Goal: Task Accomplishment & Management: Manage account settings

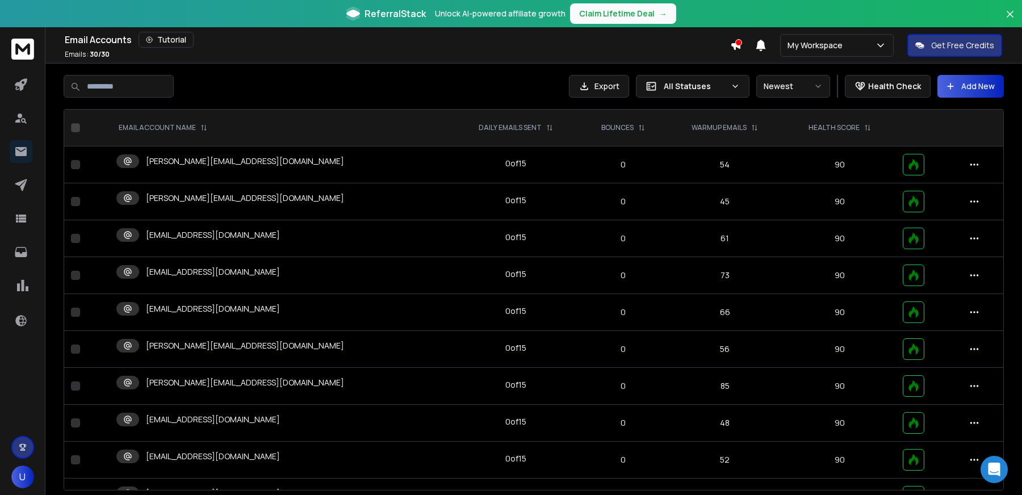
click at [628, 9] on button "Claim Lifetime Deal →" at bounding box center [623, 13] width 106 height 20
click at [866, 44] on div "My Workspace" at bounding box center [836, 45] width 99 height 11
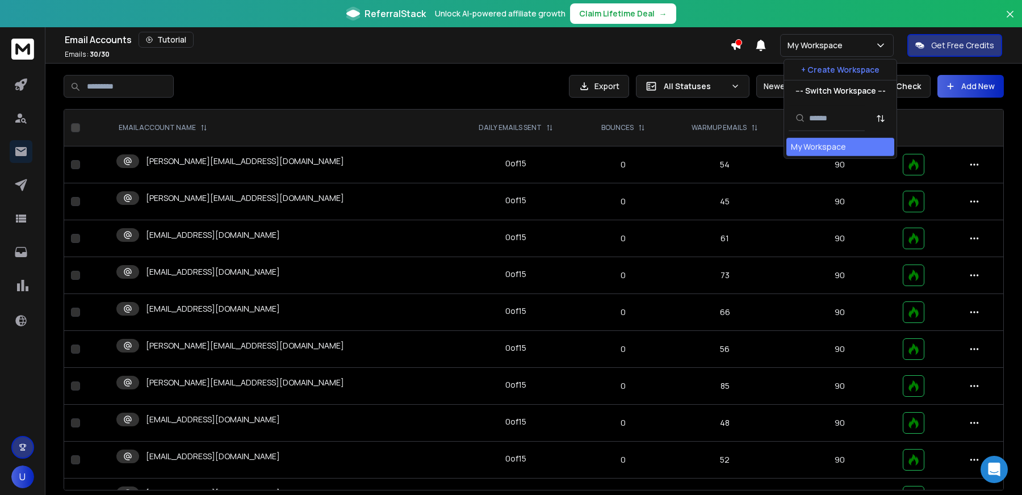
click at [725, 35] on div "Email Accounts Tutorial" at bounding box center [397, 40] width 665 height 16
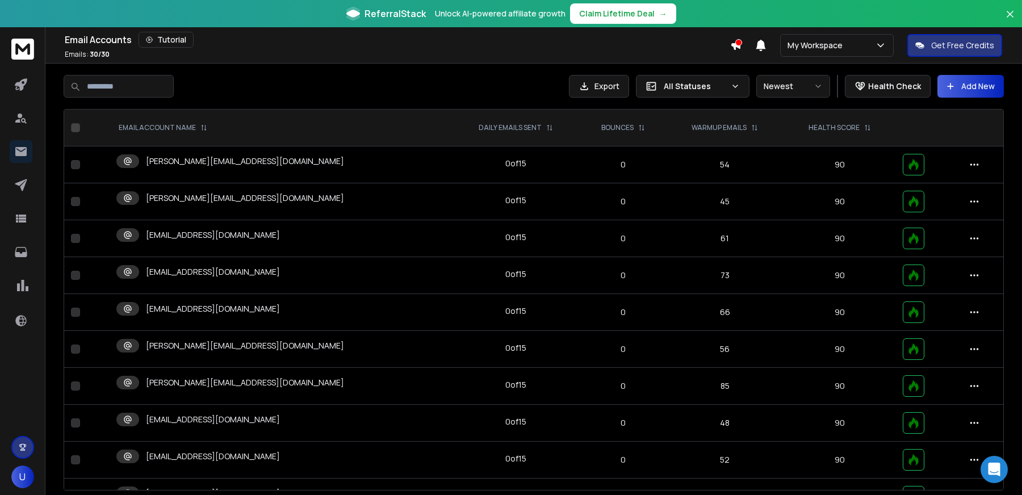
click at [1016, 11] on button "Close banner" at bounding box center [1009, 20] width 15 height 27
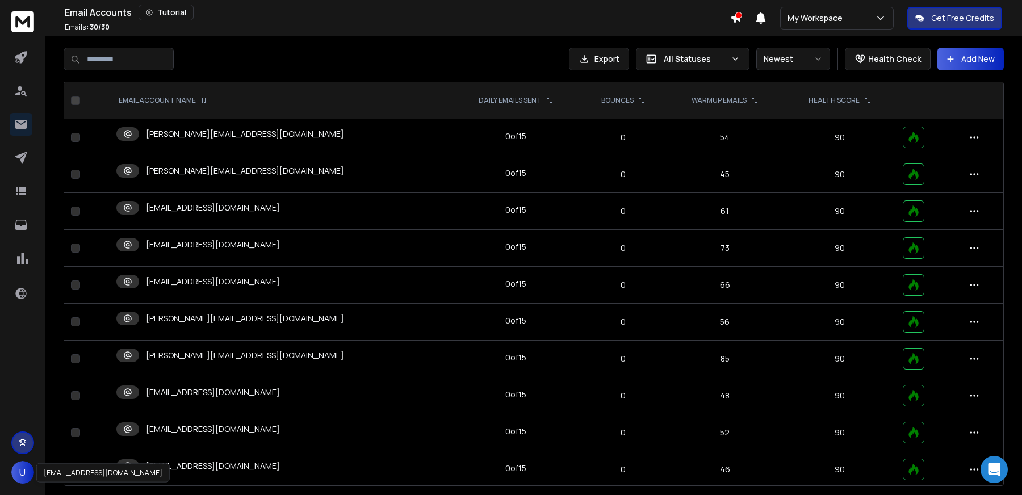
click at [26, 473] on span "U" at bounding box center [22, 472] width 23 height 23
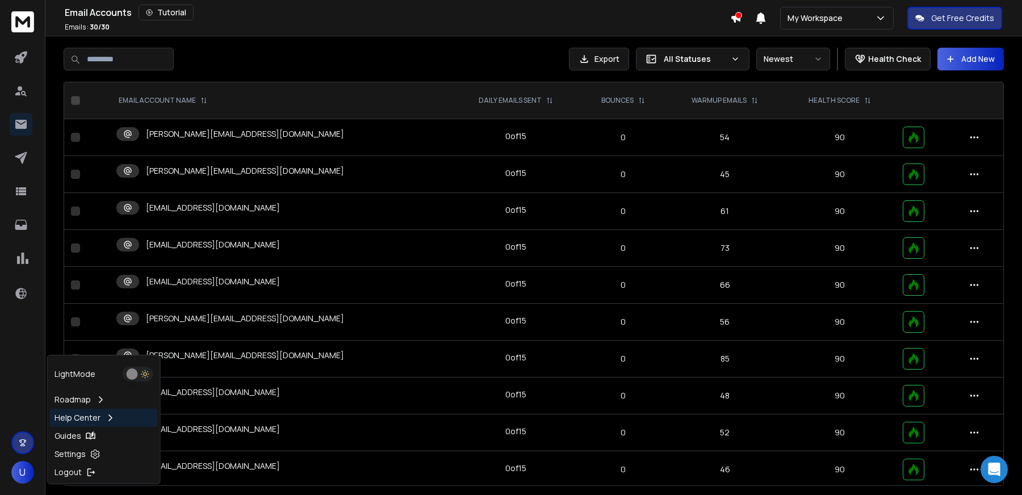
click at [15, 413] on div "U" at bounding box center [22, 247] width 45 height 495
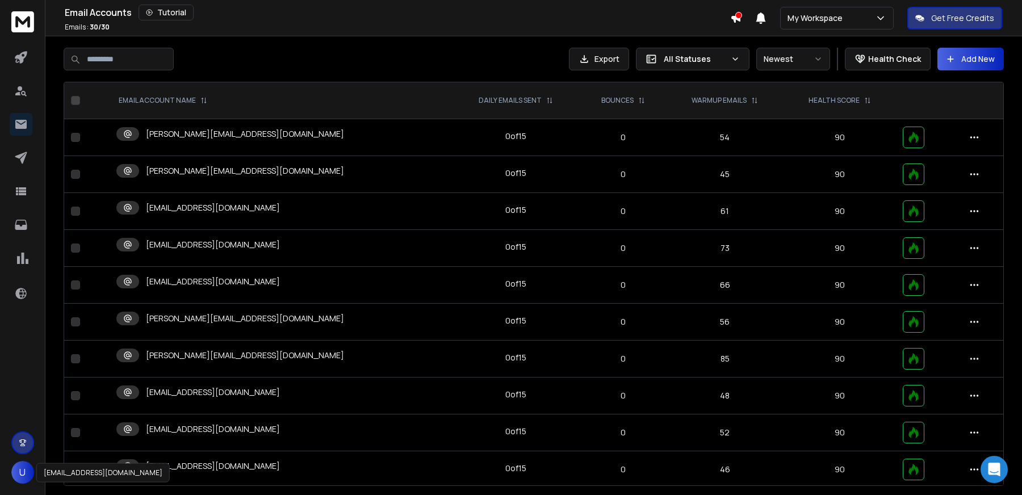
click at [20, 469] on span "U" at bounding box center [22, 472] width 23 height 23
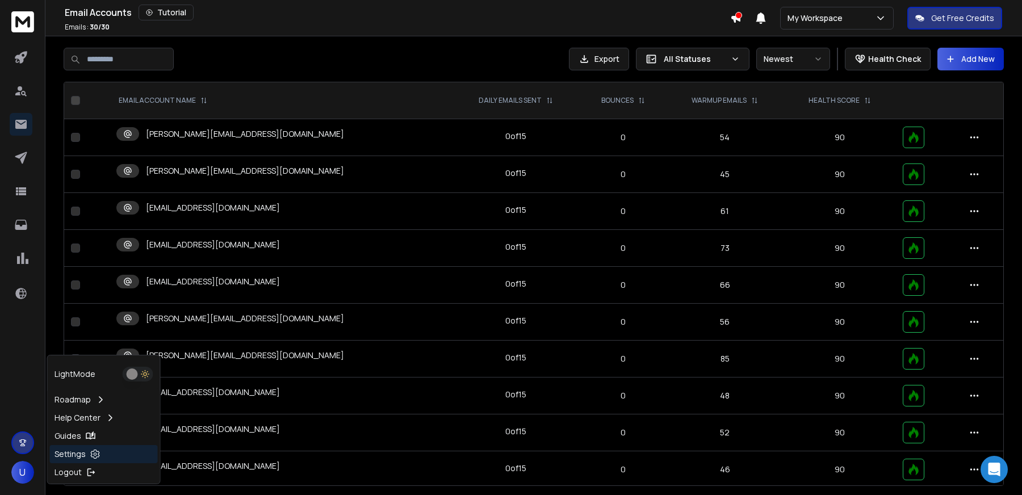
click at [78, 456] on p "Settings" at bounding box center [69, 453] width 31 height 11
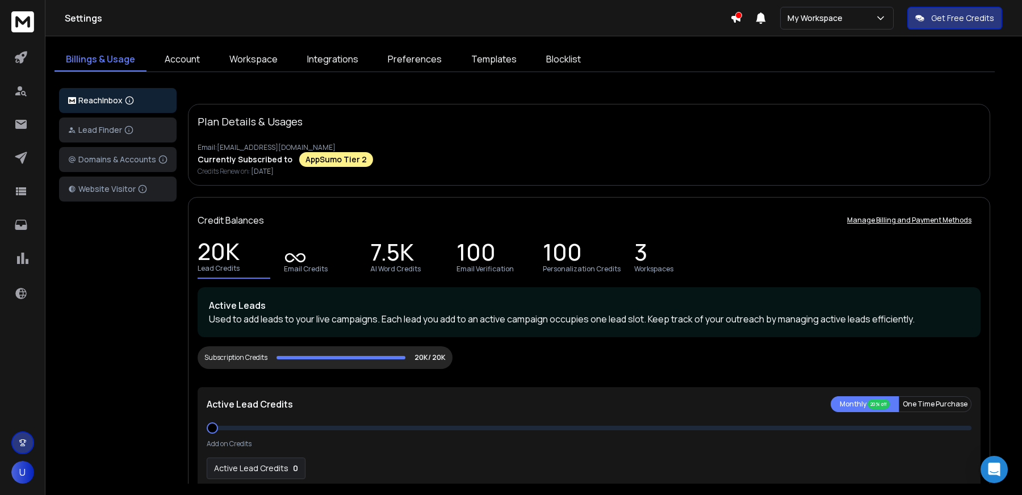
scroll to position [20, 0]
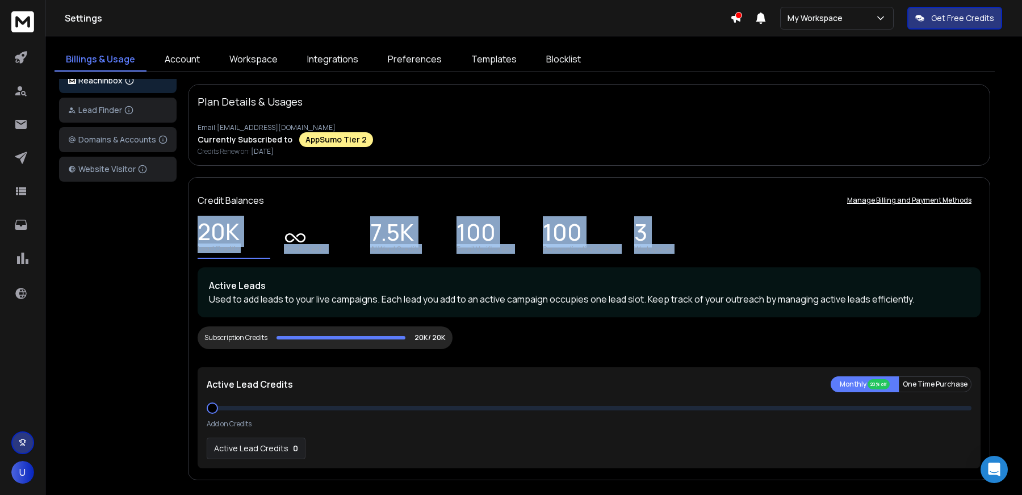
drag, startPoint x: 192, startPoint y: 245, endPoint x: 219, endPoint y: 268, distance: 35.4
click at [224, 268] on div "Credit Balances Manage Billing and Payment Methods 20K Lead Credits Email Credi…" at bounding box center [589, 328] width 802 height 303
click at [157, 272] on div "ReachInbox Lead Finder Domains & Accounts Website Visitor Plan Details & Usages…" at bounding box center [524, 261] width 931 height 387
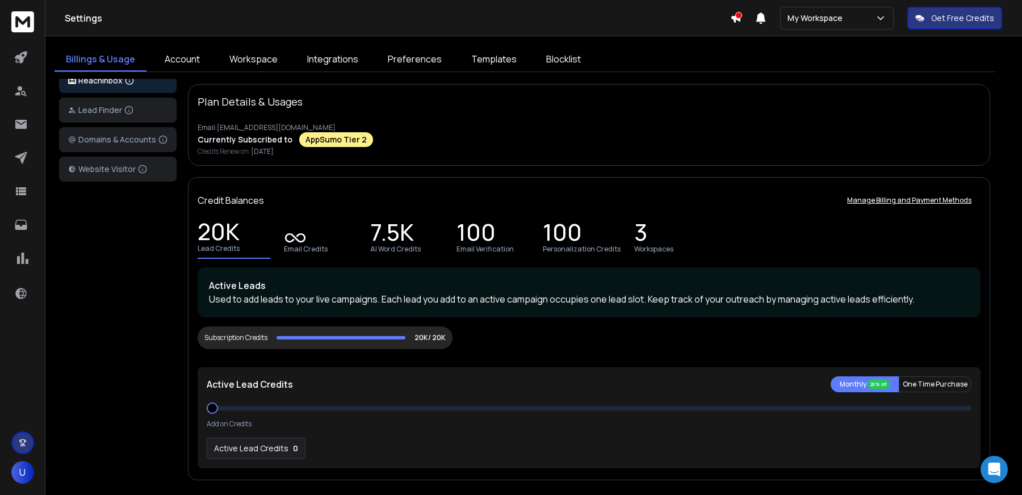
scroll to position [0, 0]
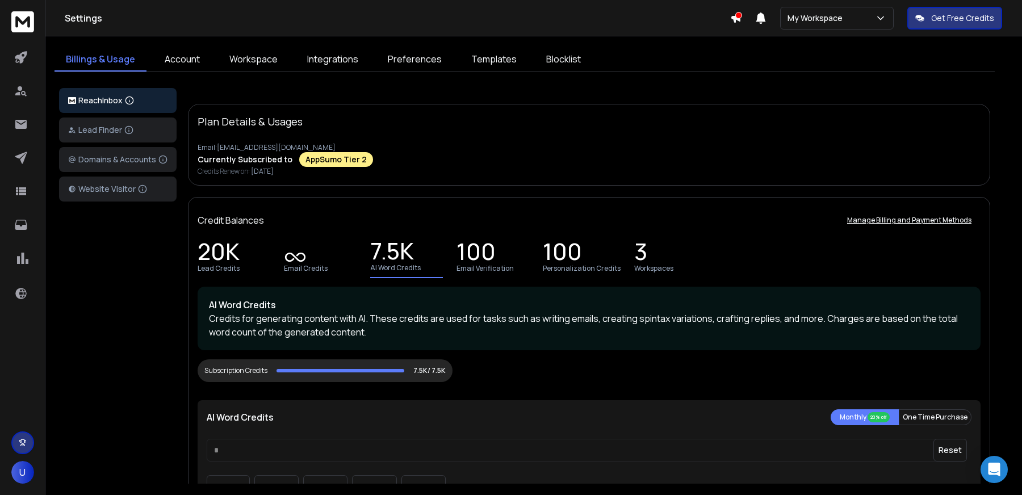
drag, startPoint x: 369, startPoint y: 265, endPoint x: 183, endPoint y: 254, distance: 185.9
click at [183, 254] on div "ReachInbox Lead Finder Domains & Accounts Website Visitor Plan Details & Usages…" at bounding box center [524, 281] width 931 height 387
drag, startPoint x: 183, startPoint y: 254, endPoint x: 173, endPoint y: 256, distance: 10.9
click at [173, 257] on div "ReachInbox Lead Finder Domains & Accounts Website Visitor Plan Details & Usages…" at bounding box center [524, 281] width 931 height 387
click at [17, 57] on icon at bounding box center [21, 57] width 12 height 12
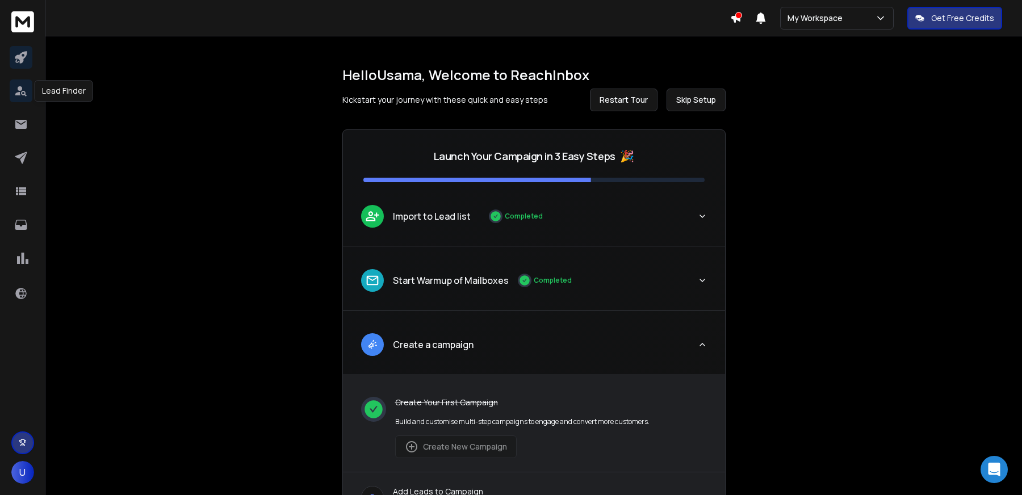
click at [24, 95] on icon at bounding box center [20, 94] width 11 height 6
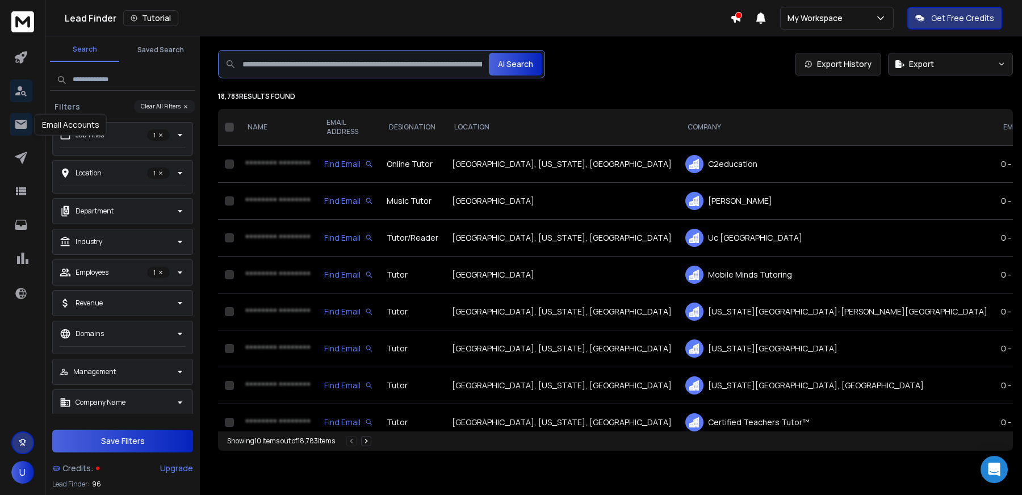
click at [20, 123] on icon at bounding box center [21, 124] width 14 height 14
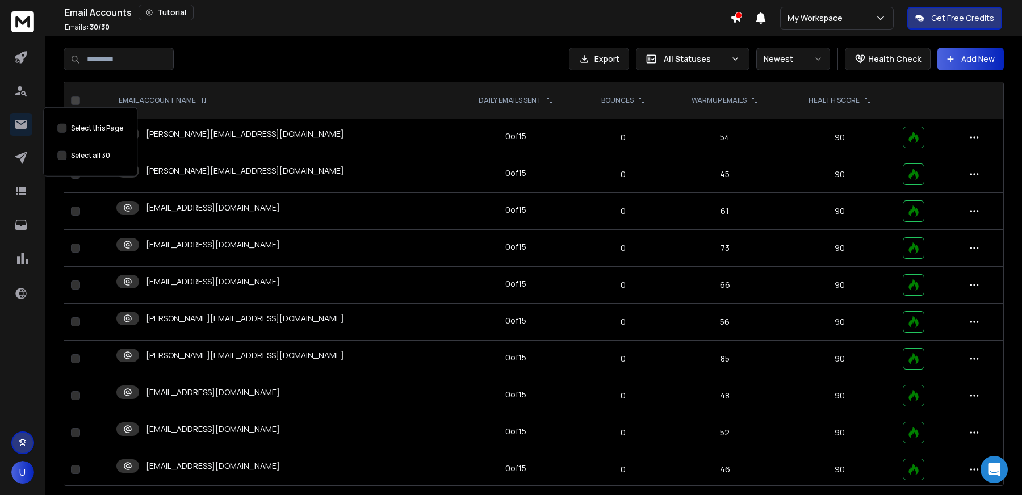
click at [74, 98] on button "Select this Page" at bounding box center [75, 100] width 9 height 9
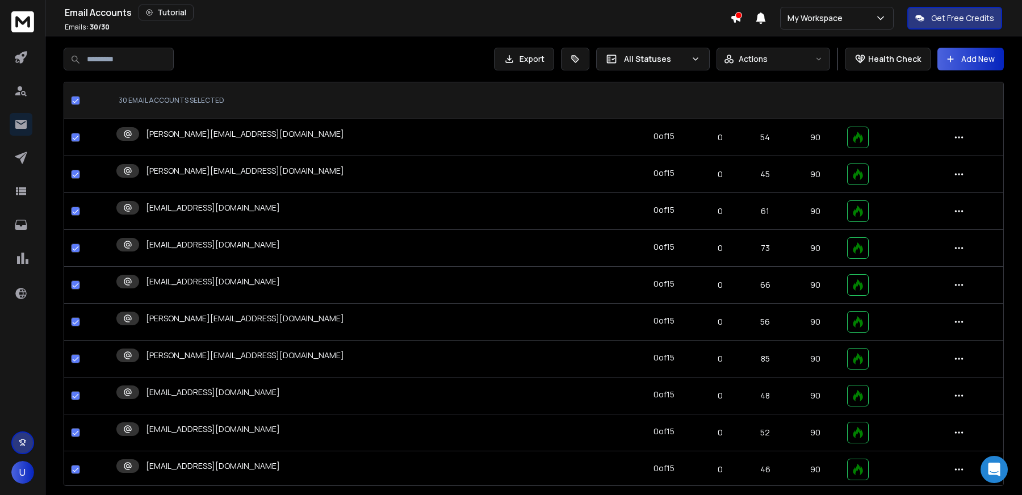
click at [140, 101] on div "30 EMAIL ACCOUNTS SELECTED" at bounding box center [369, 100] width 500 height 9
click at [73, 100] on button "Select this Page" at bounding box center [75, 100] width 9 height 9
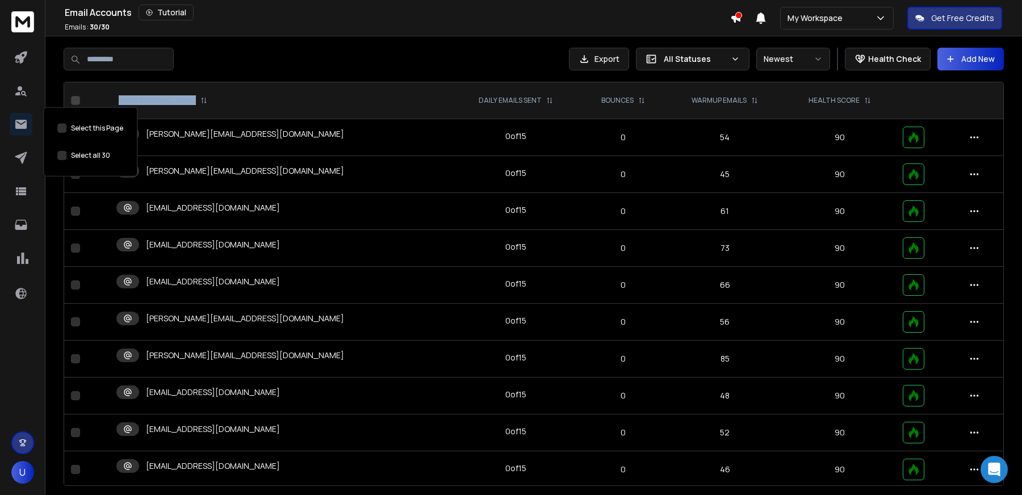
click at [265, 91] on th "EMAIL ACCOUNT NAME" at bounding box center [281, 100] width 342 height 37
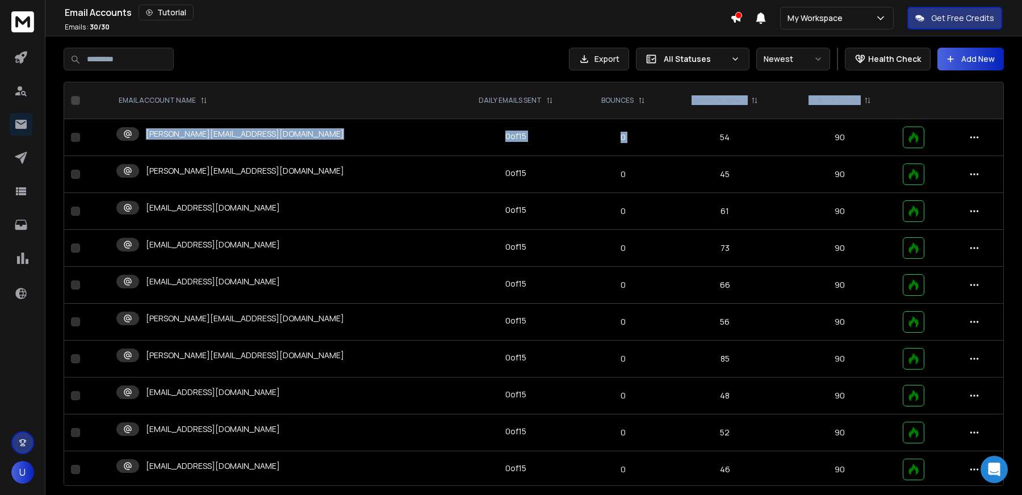
drag, startPoint x: 657, startPoint y: 99, endPoint x: 715, endPoint y: 119, distance: 61.2
click at [783, 96] on th "HEALTH SCORE" at bounding box center [839, 100] width 112 height 37
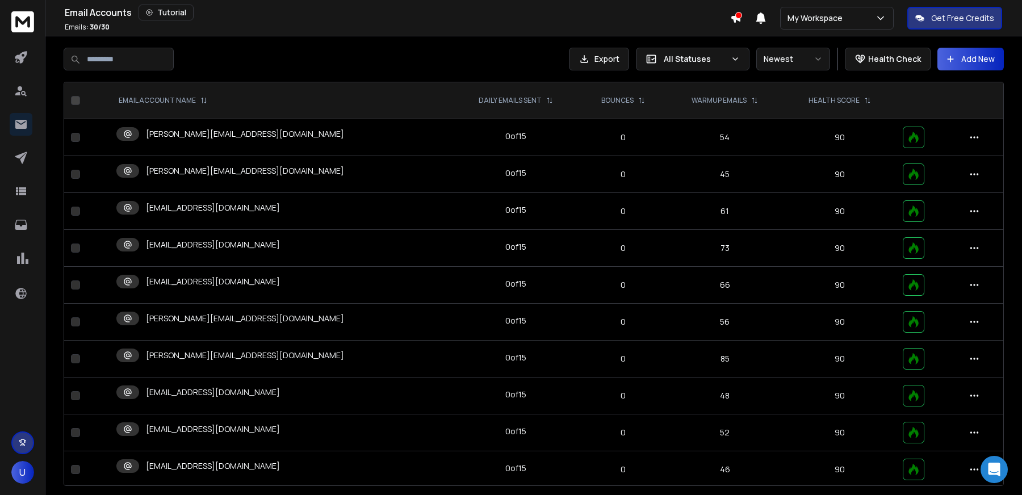
click at [908, 138] on icon at bounding box center [913, 137] width 10 height 11
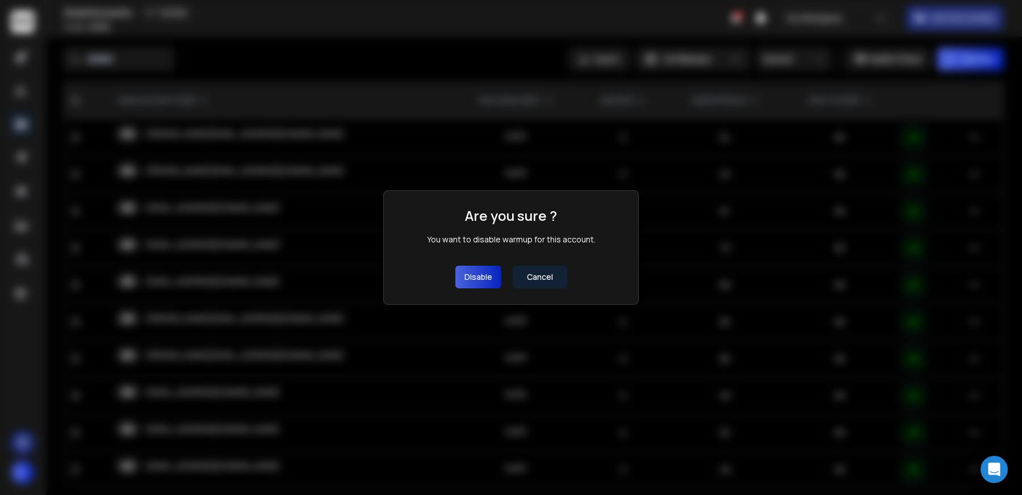
click at [539, 282] on button "Cancel" at bounding box center [540, 277] width 54 height 23
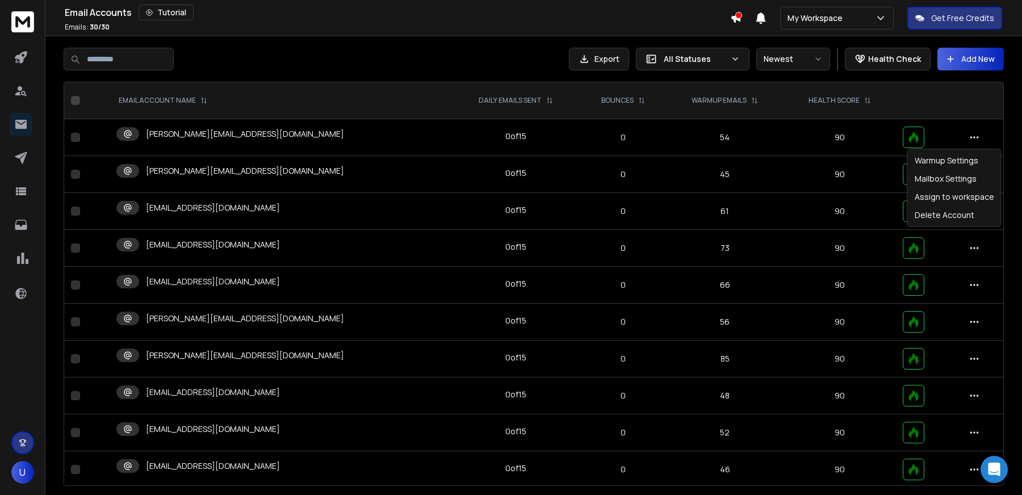
click at [974, 139] on icon at bounding box center [974, 137] width 10 height 10
click at [952, 159] on div "Warmup Settings" at bounding box center [954, 161] width 89 height 18
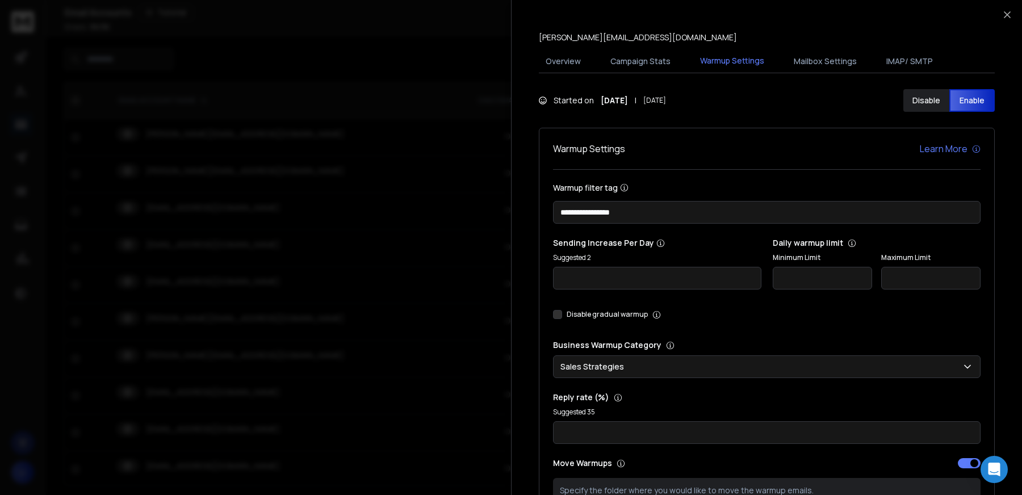
click at [637, 212] on input "**********" at bounding box center [766, 212] width 427 height 23
click at [701, 233] on form "**********" at bounding box center [766, 400] width 427 height 516
click at [658, 60] on button "Campaign Stats" at bounding box center [640, 61] width 74 height 25
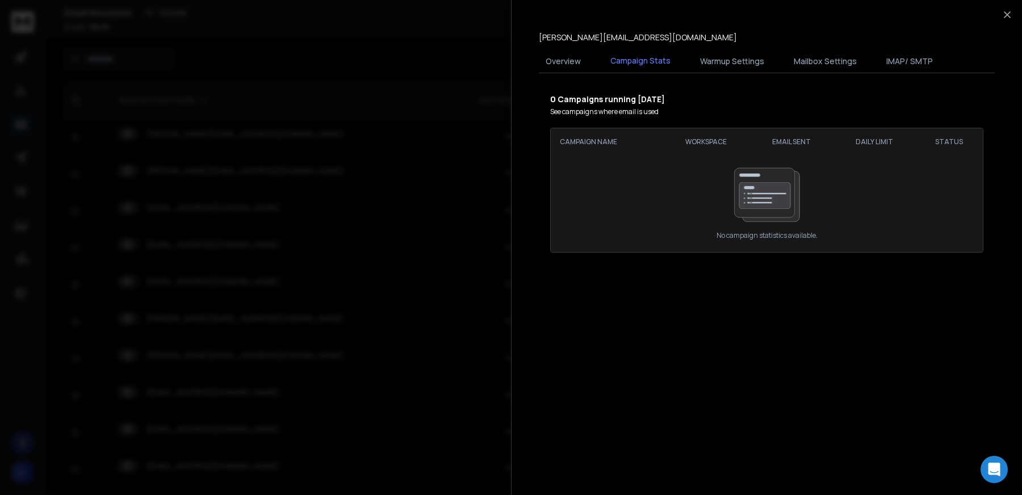
click at [559, 62] on button "Overview" at bounding box center [563, 61] width 49 height 25
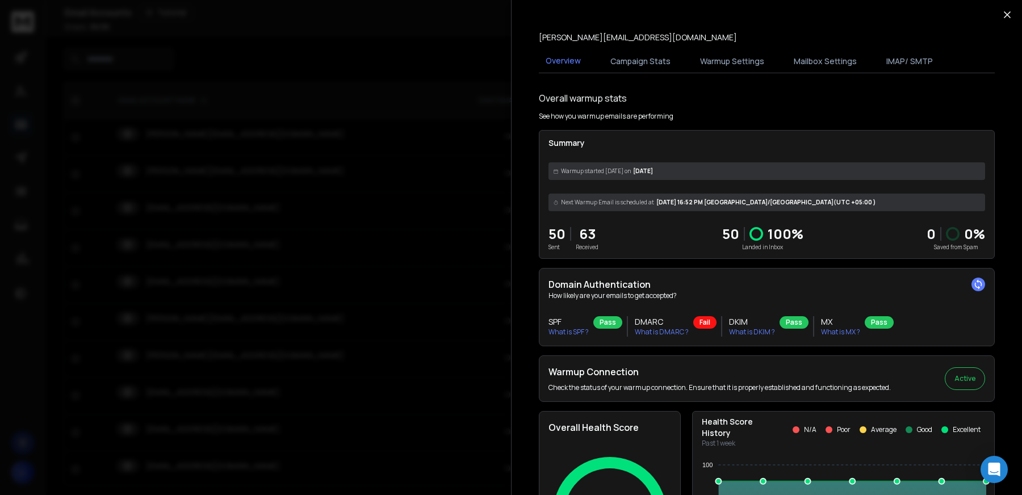
click at [1007, 15] on icon "button" at bounding box center [1006, 14] width 11 height 11
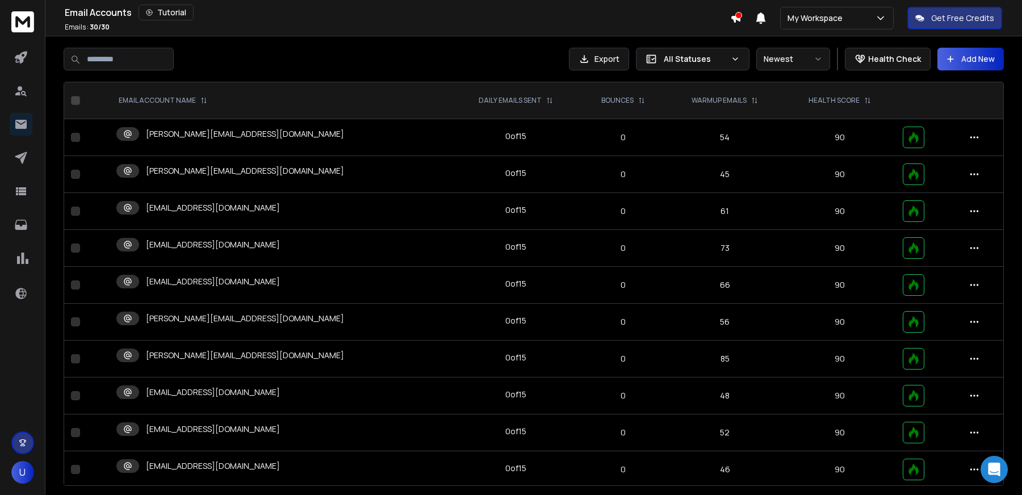
click at [289, 52] on div at bounding box center [313, 59] width 498 height 23
click at [24, 57] on icon at bounding box center [21, 57] width 12 height 12
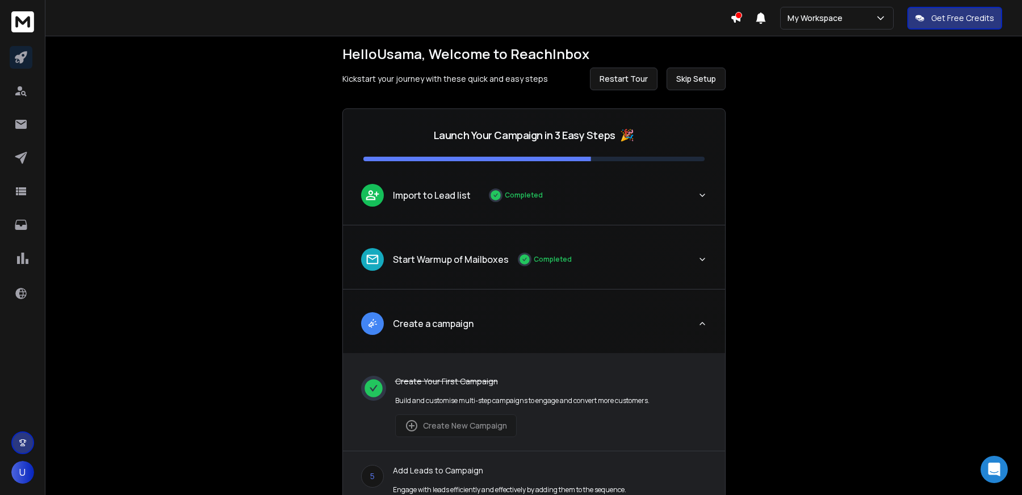
scroll to position [11, 0]
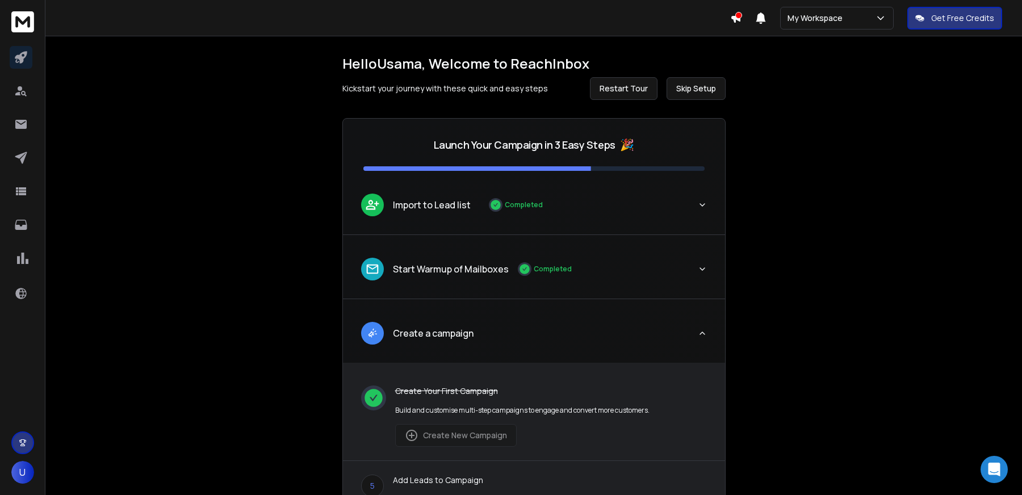
click at [702, 203] on icon "button" at bounding box center [702, 204] width 9 height 9
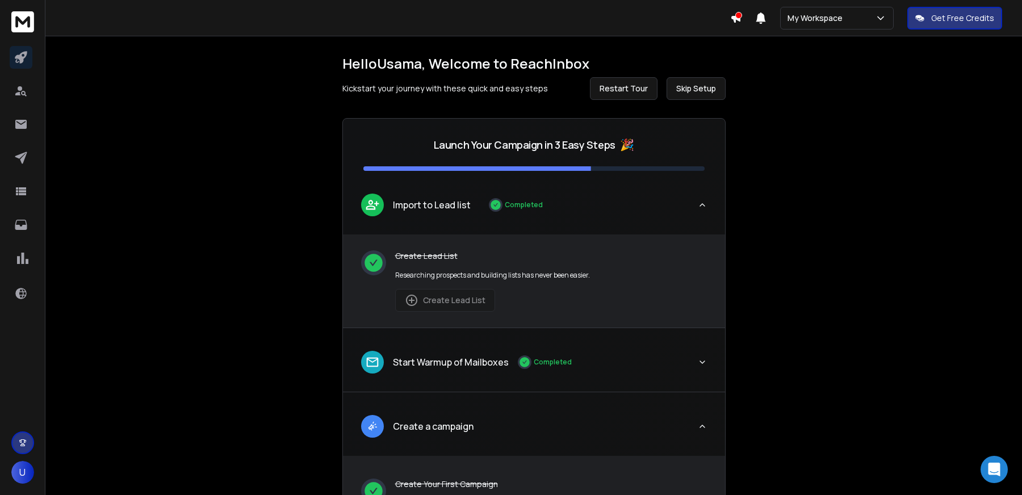
click at [702, 203] on icon "button" at bounding box center [702, 204] width 9 height 9
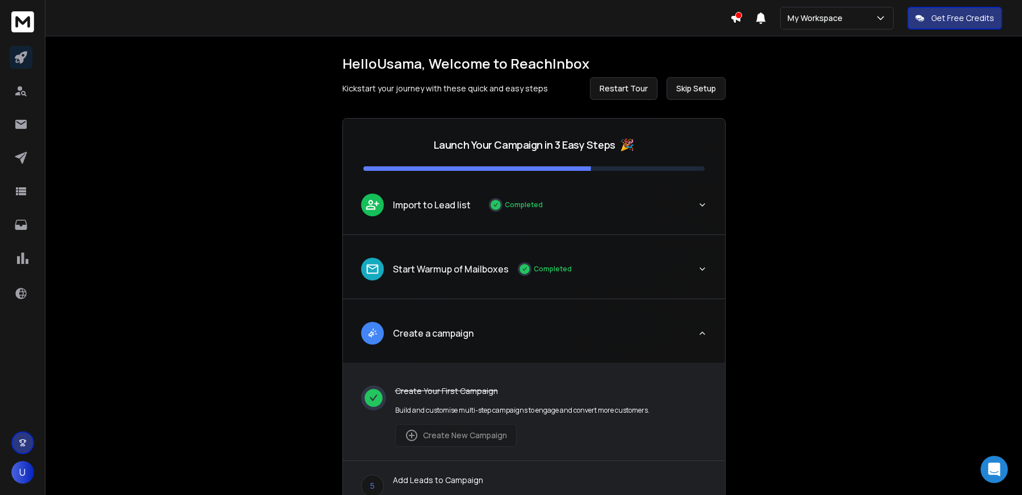
click at [701, 333] on icon "button" at bounding box center [702, 333] width 9 height 9
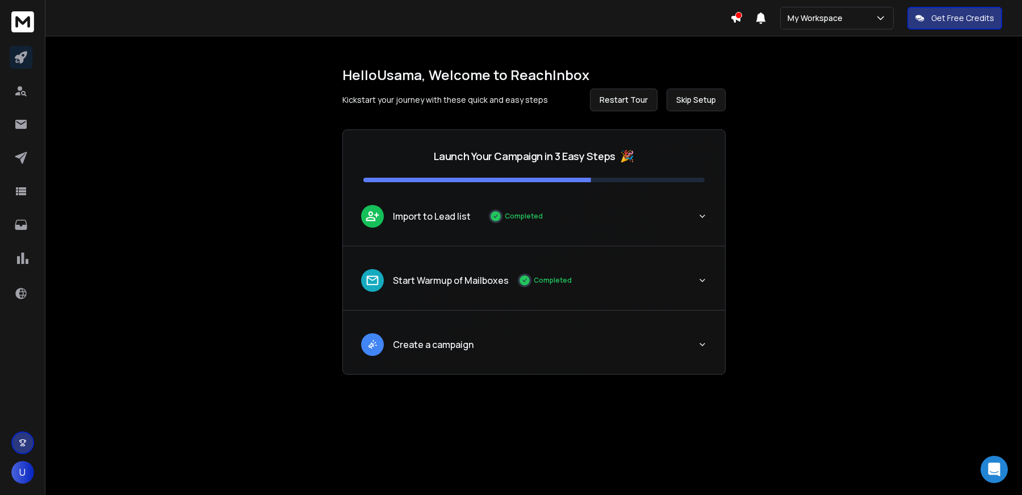
click at [687, 216] on button "Import to Lead list Completed" at bounding box center [534, 221] width 382 height 50
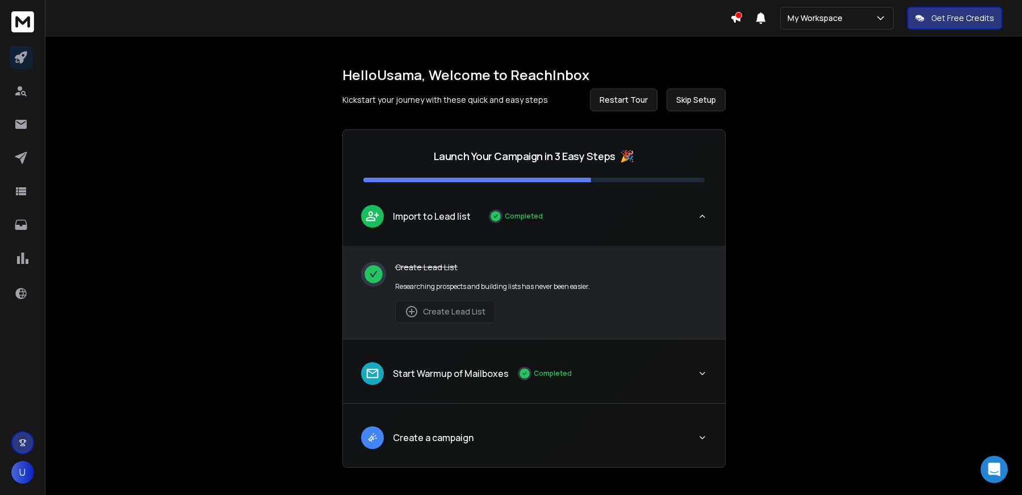
click at [707, 217] on button "Import to Lead list Completed" at bounding box center [534, 221] width 382 height 50
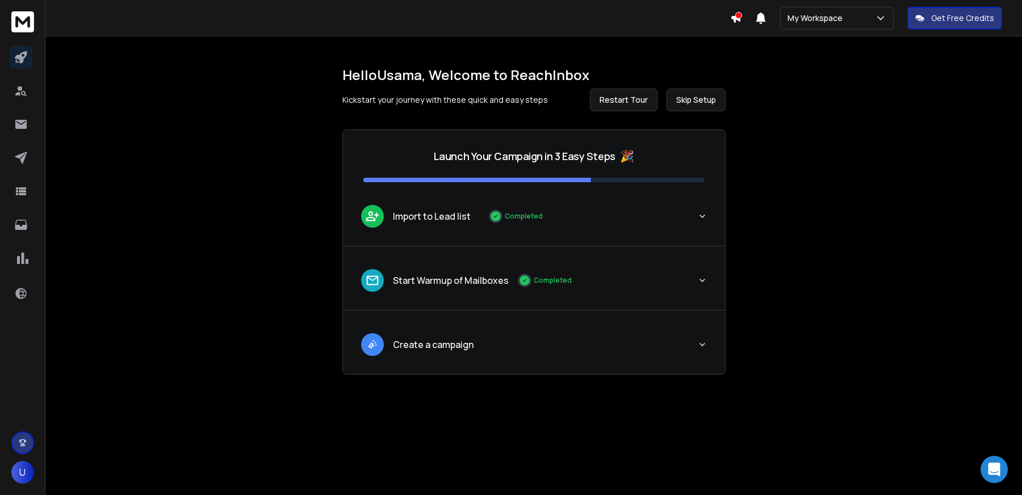
click at [630, 361] on button "Create a campaign" at bounding box center [534, 349] width 382 height 50
